Goal: Navigation & Orientation: Find specific page/section

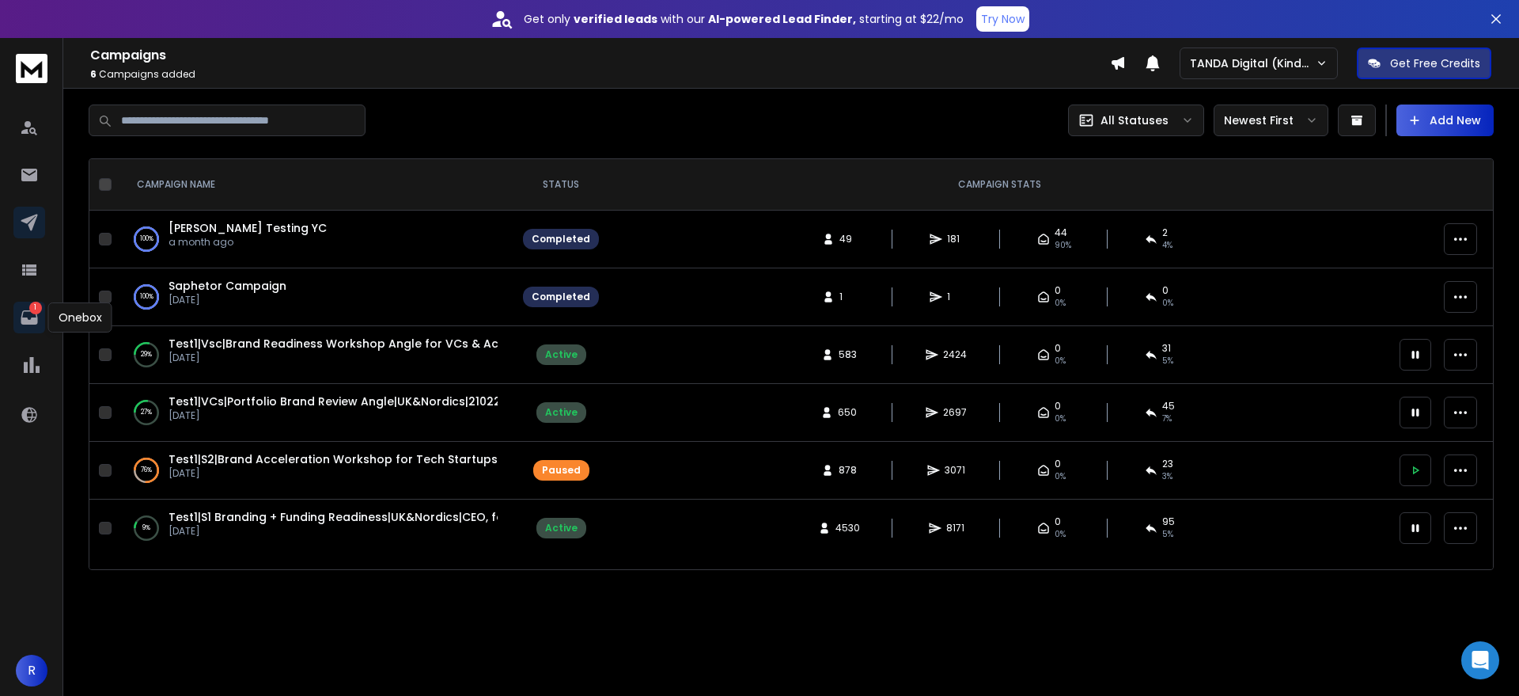
click at [36, 324] on icon at bounding box center [29, 317] width 17 height 14
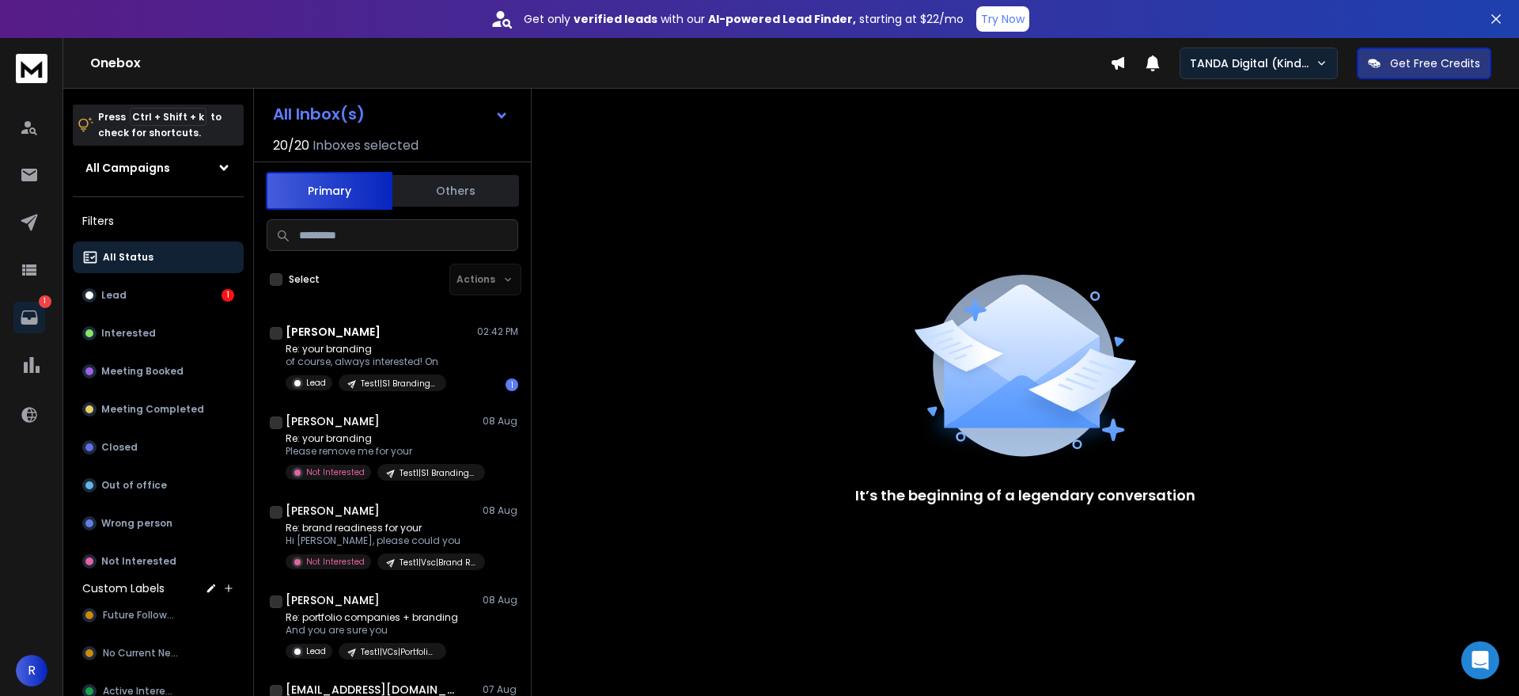
click at [1283, 56] on p "TANDA Digital (Kind Studio)" at bounding box center [1253, 63] width 126 height 16
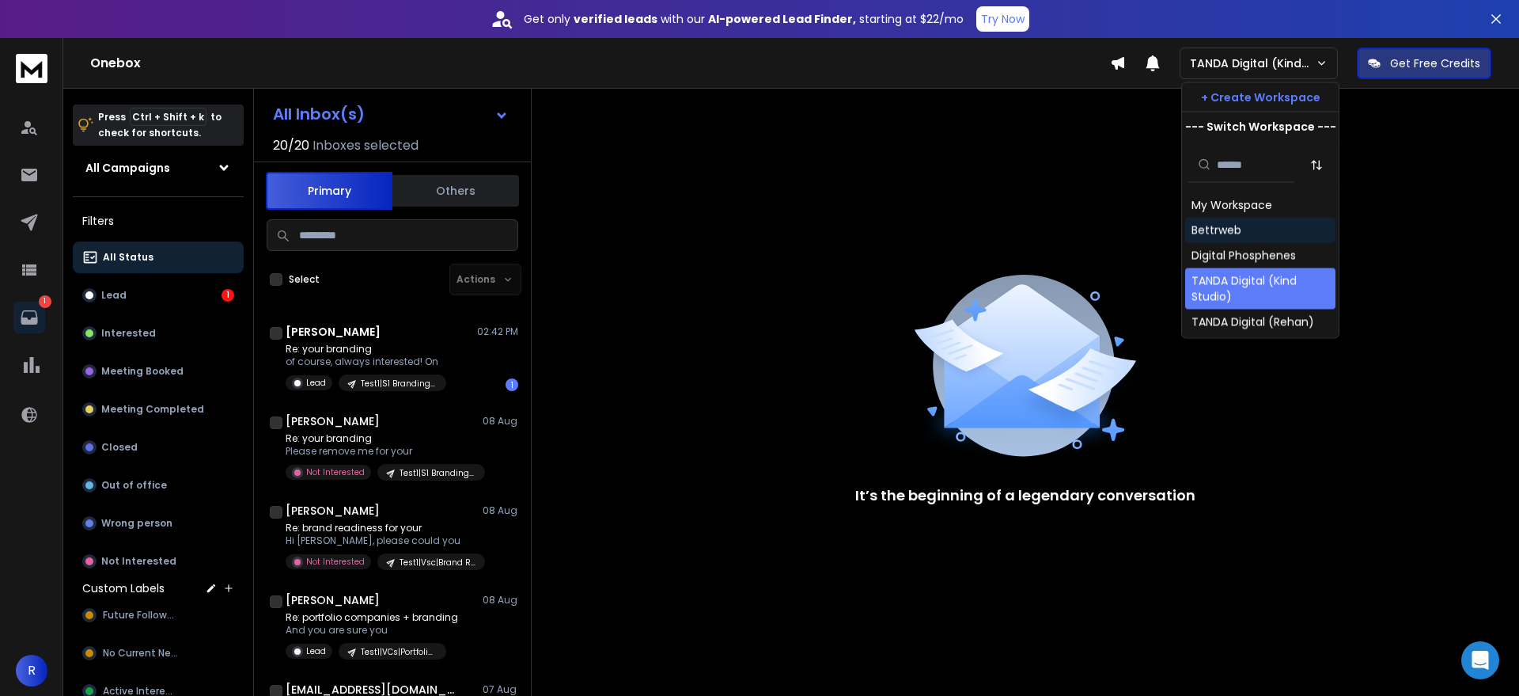
click at [1226, 228] on div "Bettrweb" at bounding box center [1217, 230] width 50 height 16
